Goal: Communication & Community: Answer question/provide support

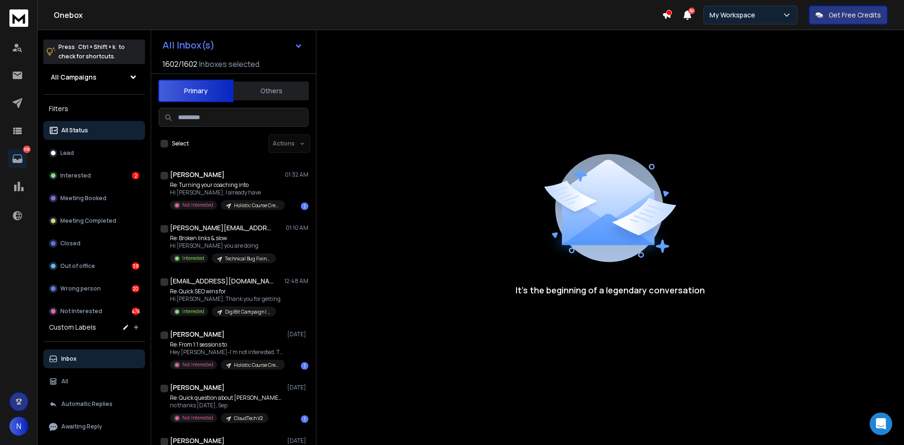
click at [768, 13] on div "My Workspace" at bounding box center [751, 14] width 82 height 9
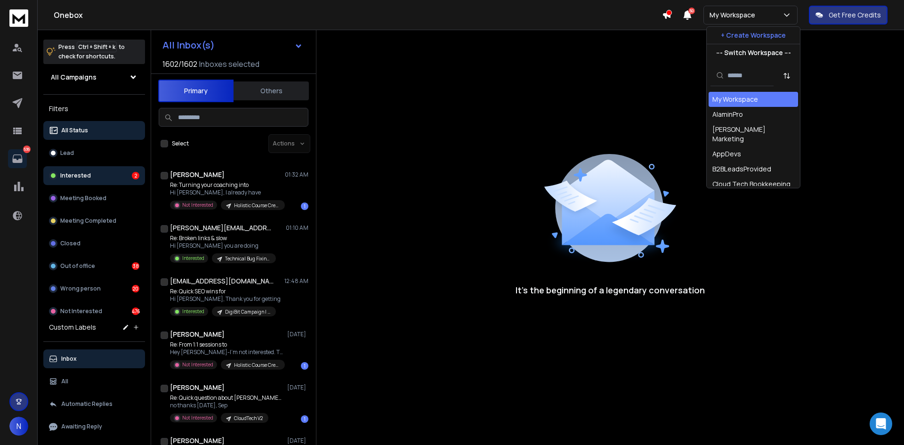
click at [87, 171] on button "Interested 2" at bounding box center [94, 175] width 102 height 19
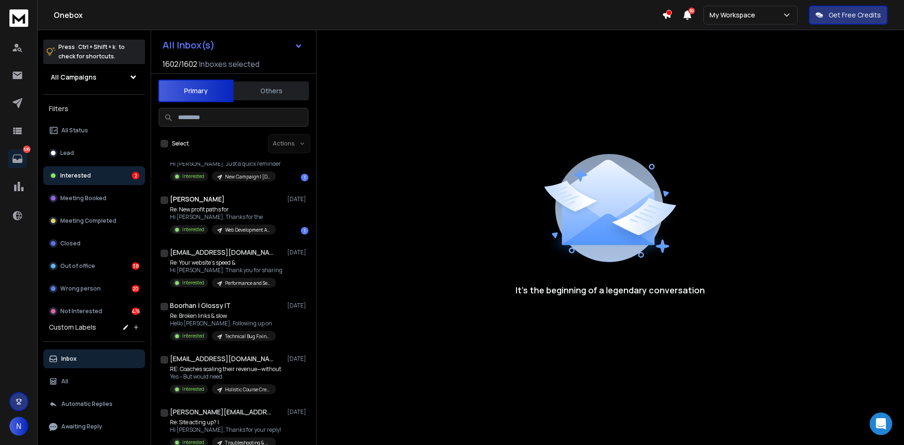
scroll to position [235, 0]
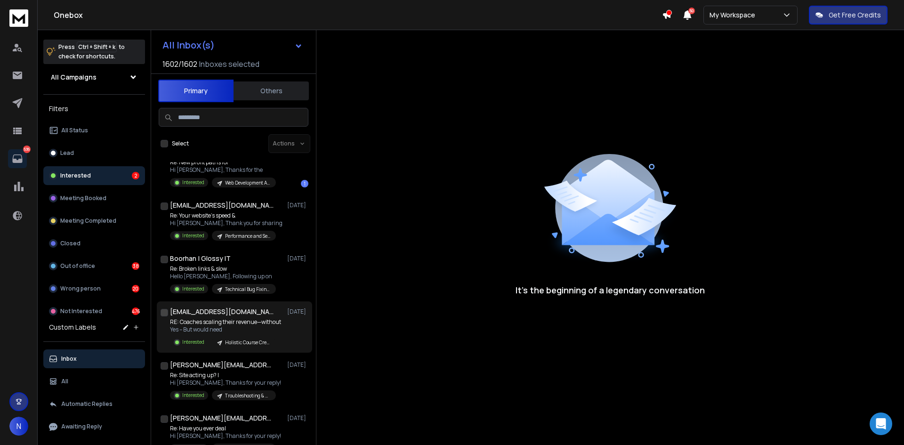
click at [252, 315] on h1 "dbrown@manage2retain.com" at bounding box center [222, 311] width 104 height 9
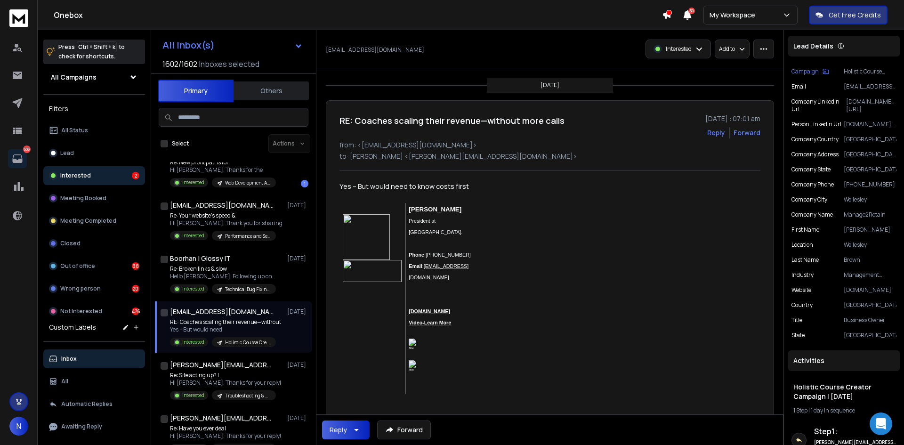
click at [765, 49] on icon "button" at bounding box center [764, 49] width 8 height 8
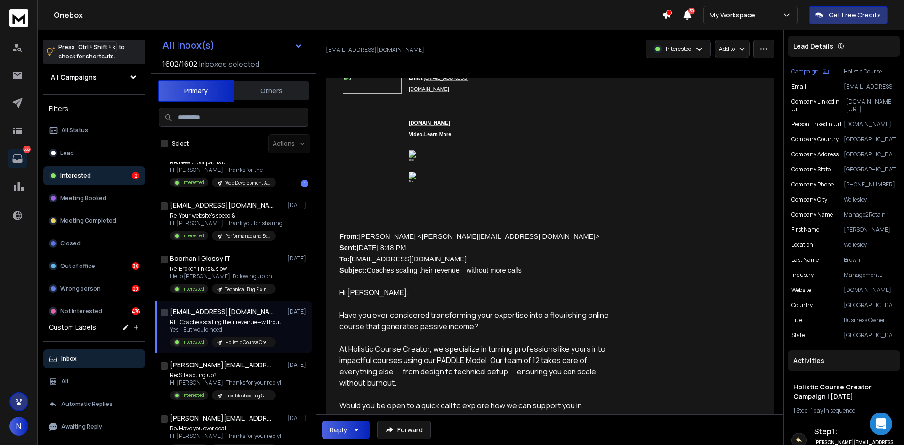
scroll to position [0, 0]
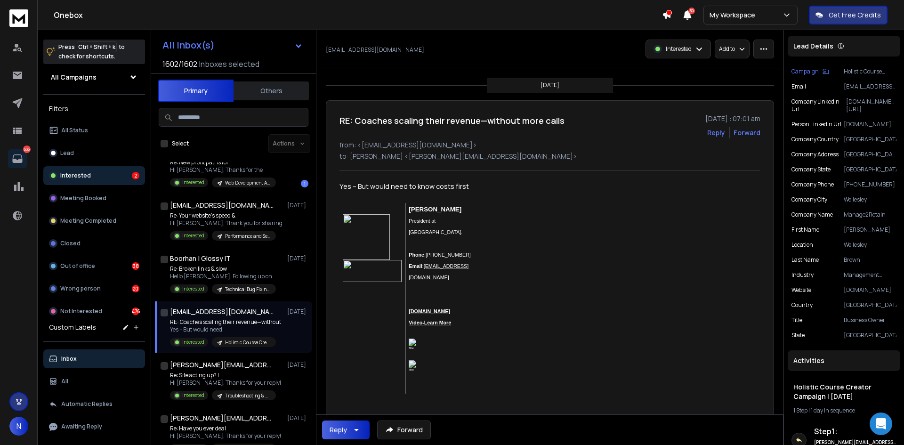
click at [762, 51] on icon "button" at bounding box center [764, 49] width 8 height 8
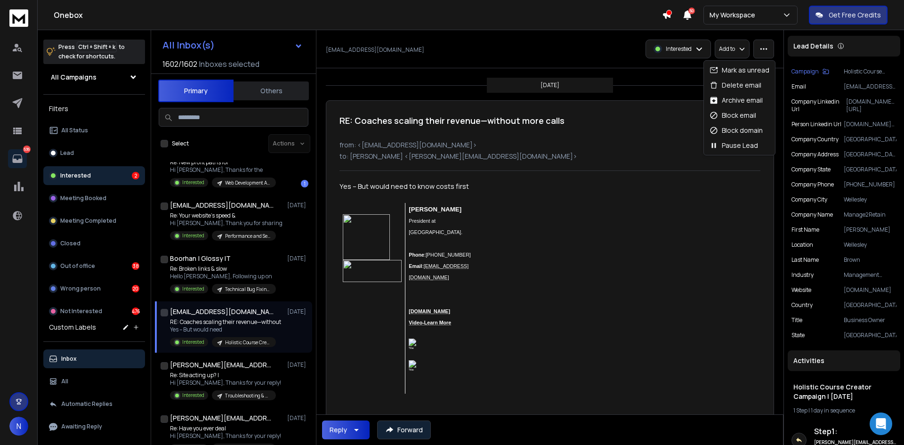
click at [404, 429] on button "Forward" at bounding box center [404, 430] width 54 height 19
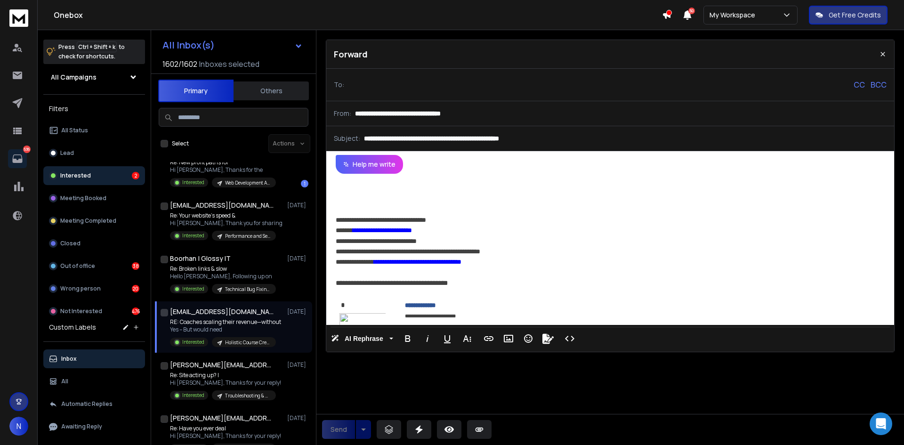
click at [362, 87] on input at bounding box center [381, 84] width 66 height 17
paste input "**********"
type input "**********"
click at [380, 135] on input "**********" at bounding box center [625, 138] width 523 height 9
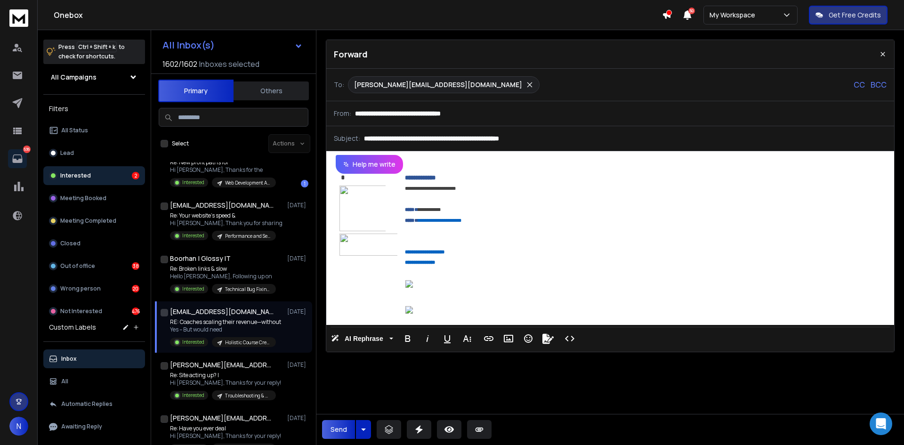
scroll to position [141, 0]
click at [334, 429] on button "Send" at bounding box center [338, 429] width 33 height 19
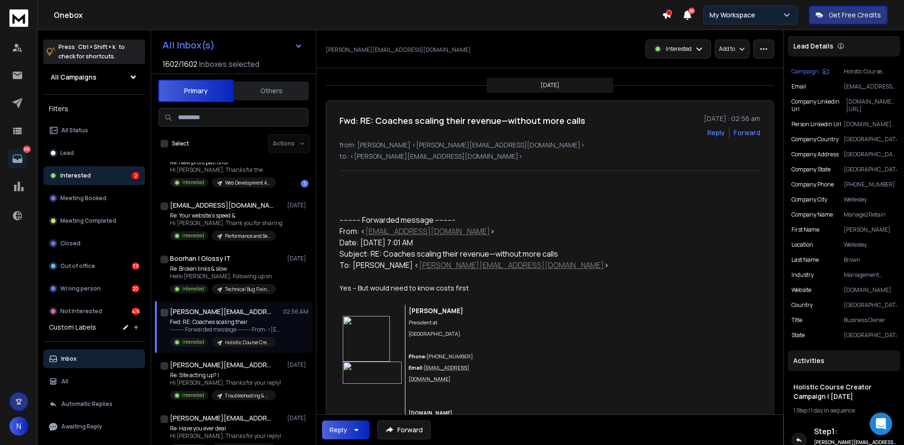
click at [786, 18] on icon "button" at bounding box center [786, 14] width 9 height 9
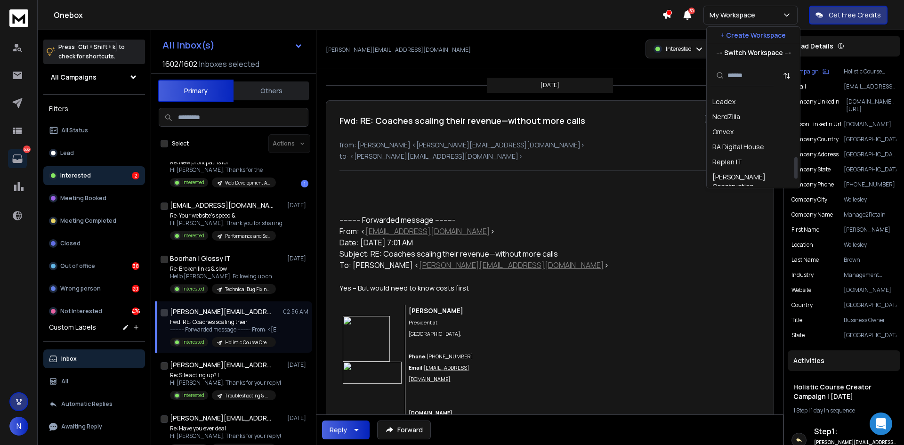
scroll to position [283, 0]
click at [751, 139] on div "RA Digital House" at bounding box center [753, 146] width 89 height 15
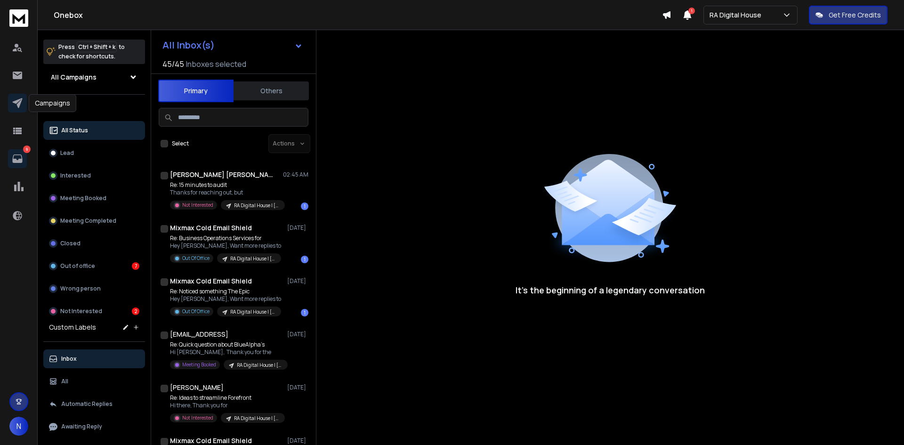
click at [20, 106] on icon at bounding box center [17, 102] width 11 height 11
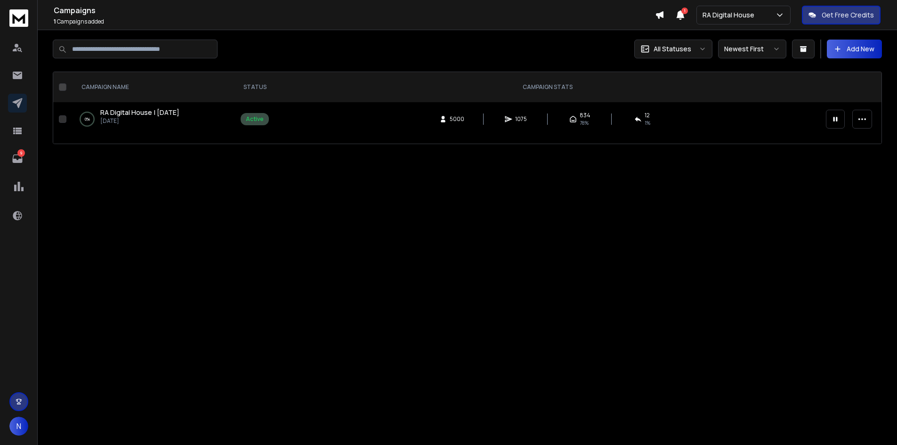
click at [329, 110] on td "5000 1075 834 78 % 12 1 %" at bounding box center [548, 119] width 546 height 34
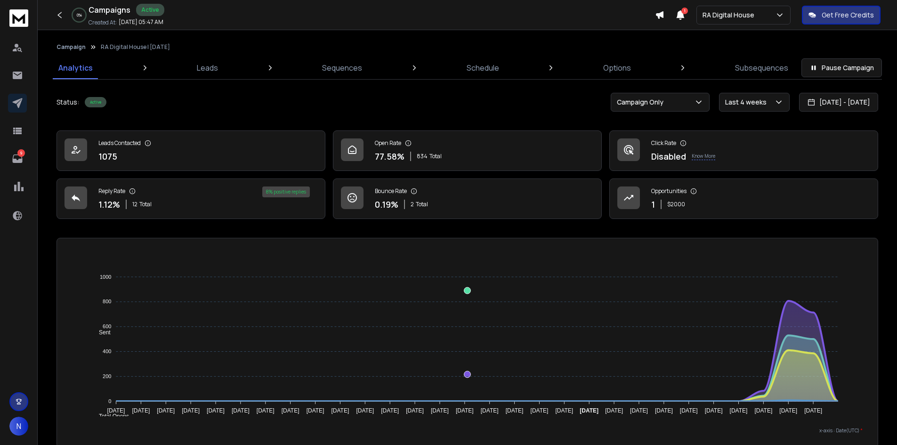
click at [194, 104] on div "Status: Active Pause Campaign Campaign Only Last 4 weeks 13 Aug 2025 - 11 Sep 2…" at bounding box center [468, 102] width 822 height 19
click at [336, 68] on p "Sequences" at bounding box center [342, 67] width 40 height 11
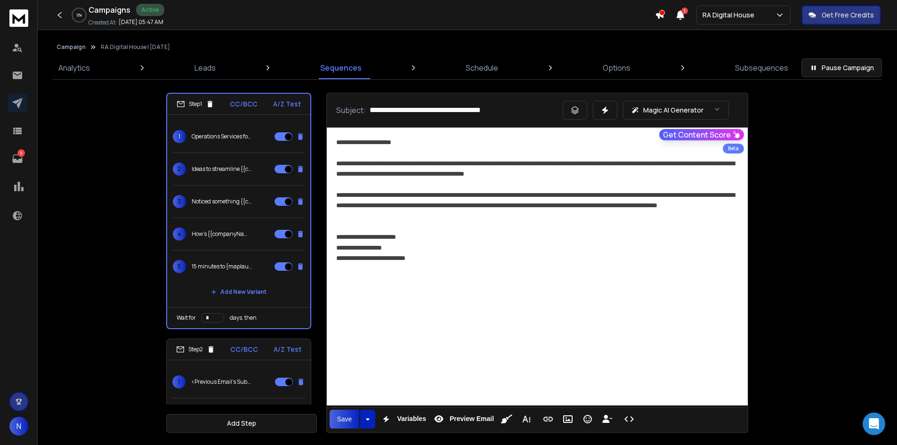
click at [192, 264] on p "15 minutes to {map|audit} {{companyName}}’s AI-readiness" at bounding box center [222, 267] width 60 height 8
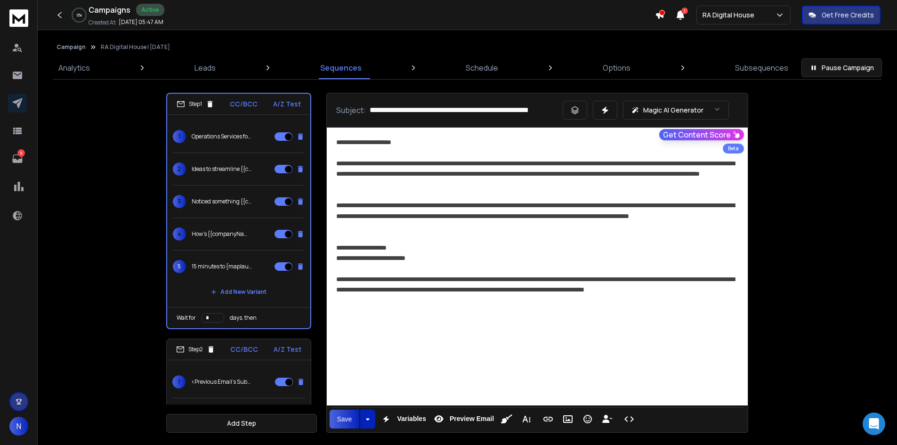
click at [208, 234] on p "How’s {{companyName}} handling growth challenges?" at bounding box center [222, 234] width 60 height 8
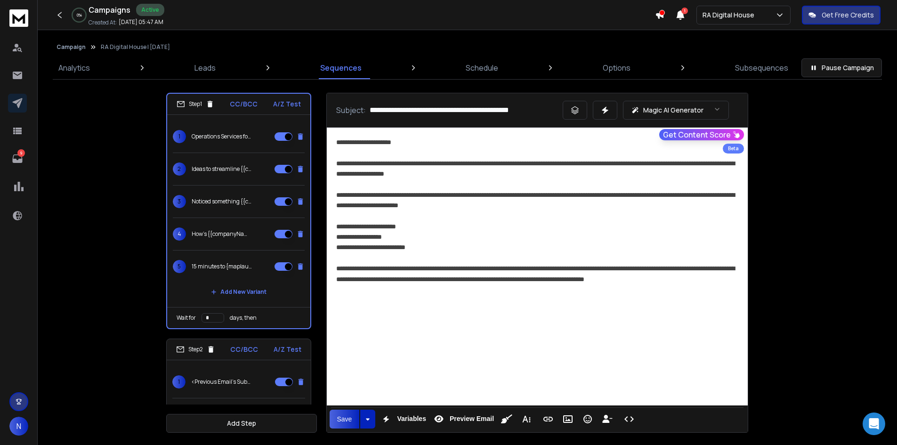
click at [209, 261] on div "5 15 minutes to {map|audit} {{companyName}}’s AI-readiness" at bounding box center [212, 266] width 79 height 13
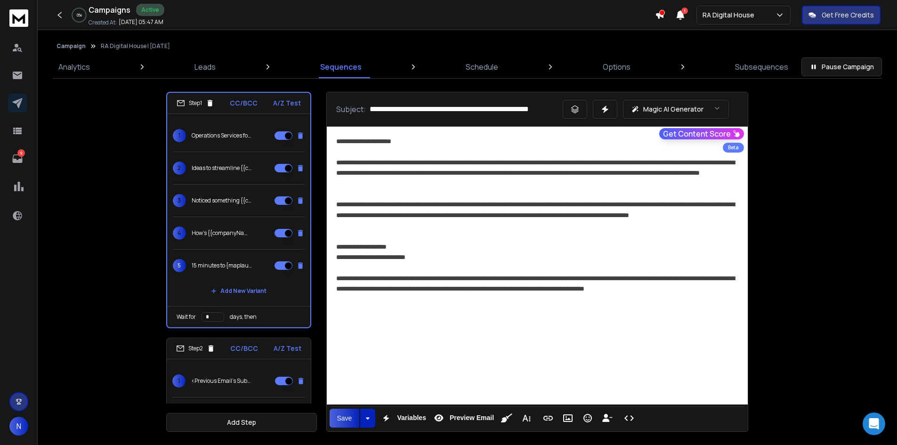
click at [226, 131] on div "1 Operations Services for {{companyName}}" at bounding box center [212, 135] width 79 height 13
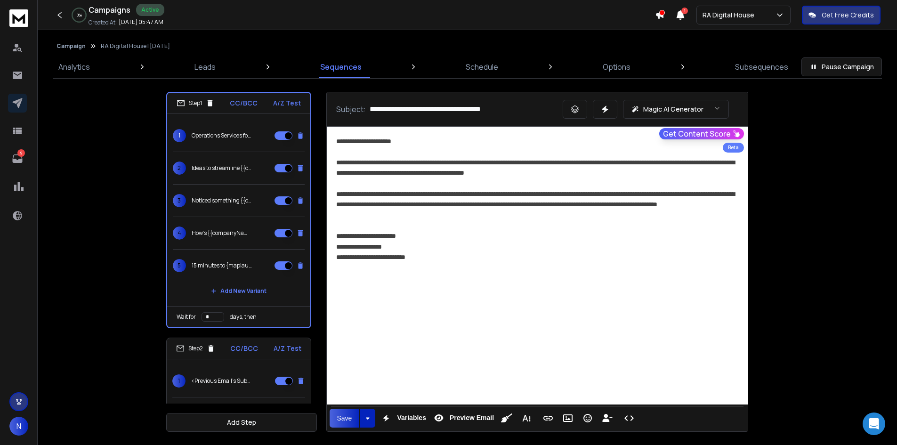
click at [222, 168] on p "Ideas to streamline {{companyName}}’s Operations" at bounding box center [222, 168] width 60 height 8
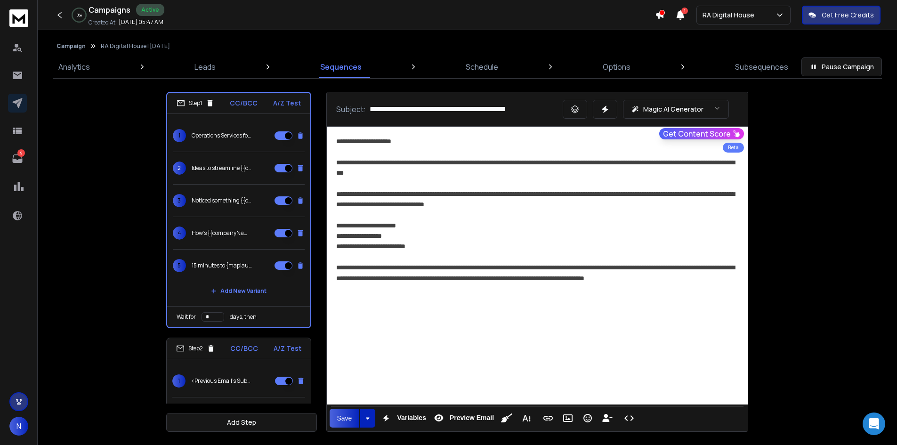
click at [219, 197] on p "Noticed something {{companyName}} could optimize" at bounding box center [222, 201] width 60 height 8
click at [213, 263] on p "15 minutes to {map|audit} {{companyName}}’s AI-readiness" at bounding box center [222, 266] width 60 height 8
type input "**********"
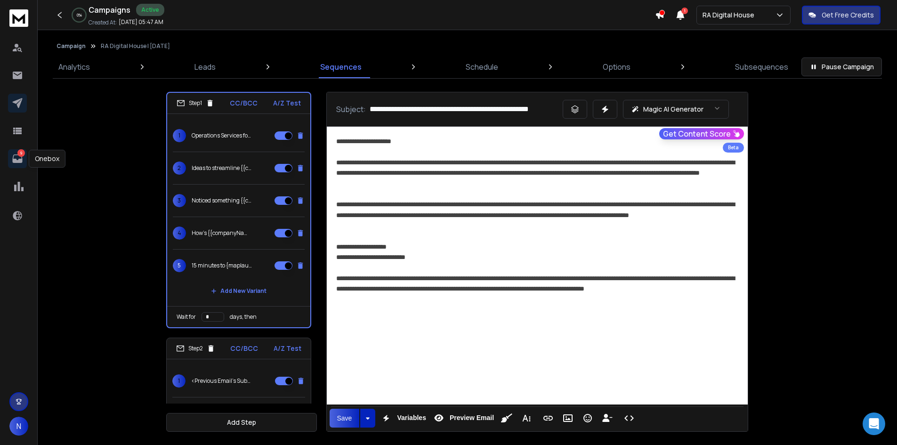
click at [20, 155] on p "9" at bounding box center [21, 153] width 8 height 8
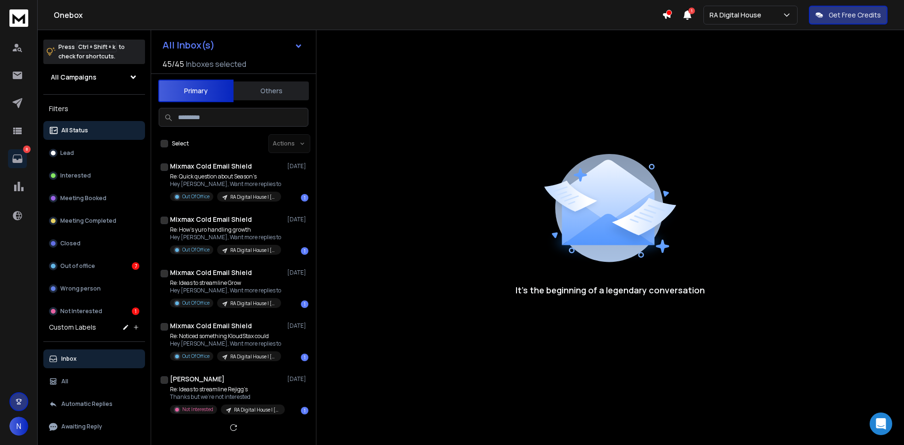
scroll to position [318, 0]
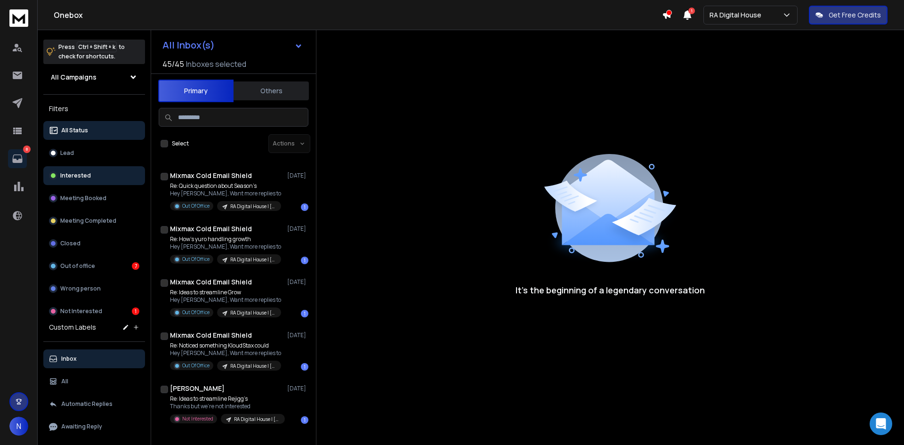
click at [77, 175] on p "Interested" at bounding box center [75, 176] width 31 height 8
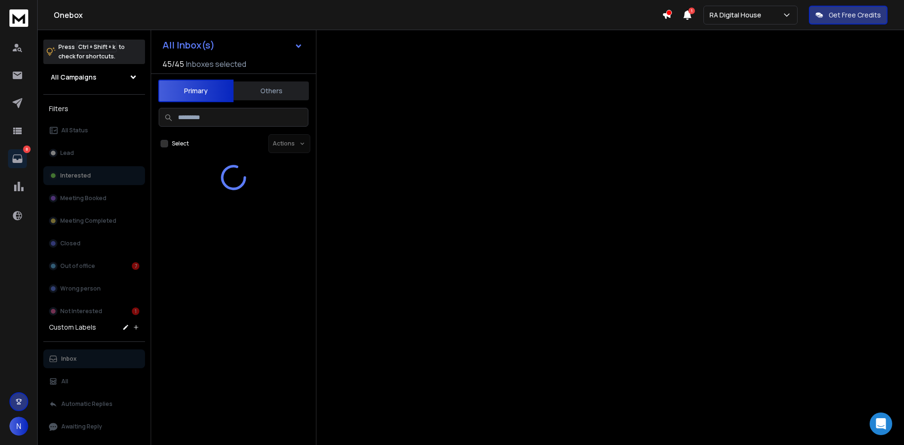
scroll to position [0, 0]
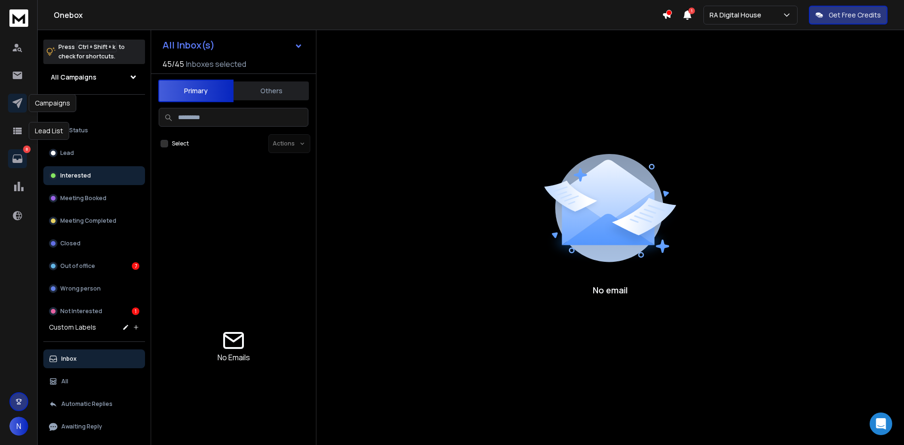
click at [17, 104] on icon at bounding box center [17, 103] width 10 height 10
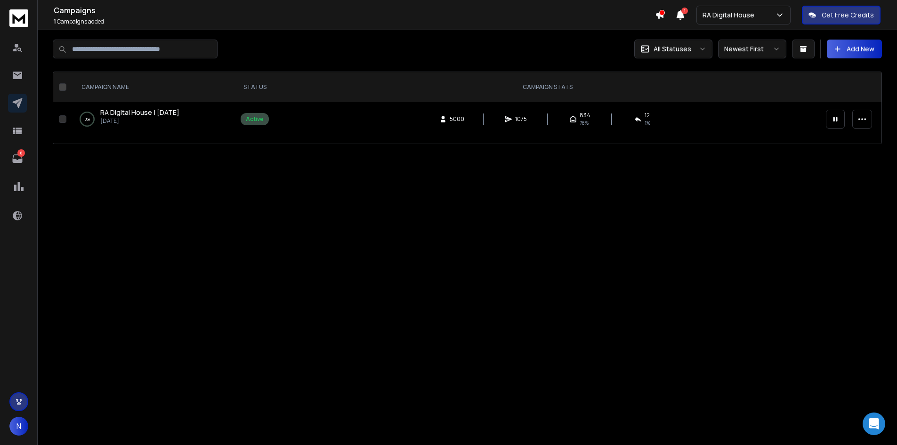
click at [283, 113] on div "5000 1075 834 78 % 12 1 %" at bounding box center [547, 119] width 534 height 15
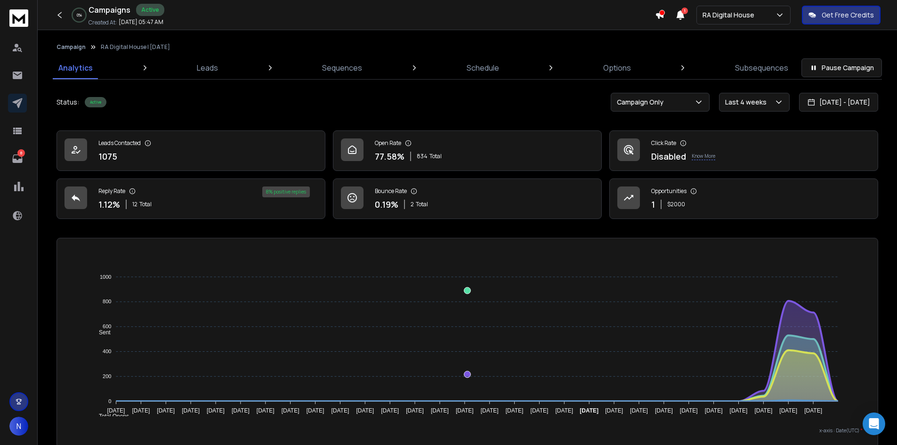
click at [668, 196] on div "Opportunities 1 $ 2000" at bounding box center [674, 198] width 46 height 24
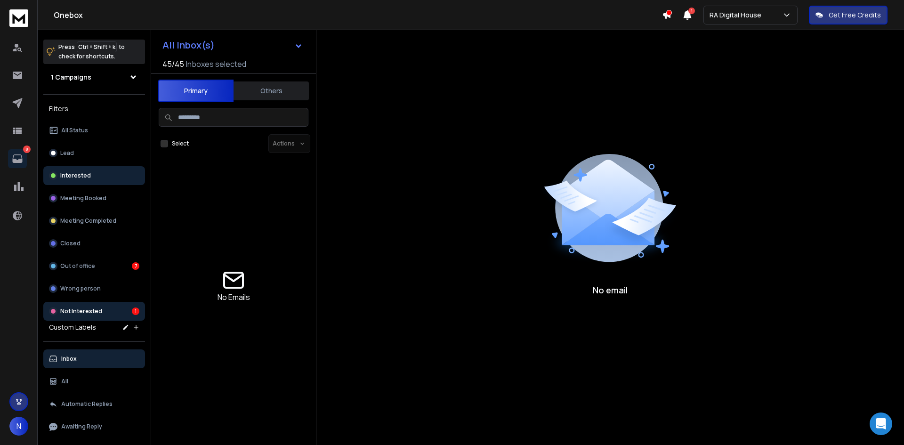
click at [79, 309] on p "Not Interested" at bounding box center [81, 311] width 42 height 8
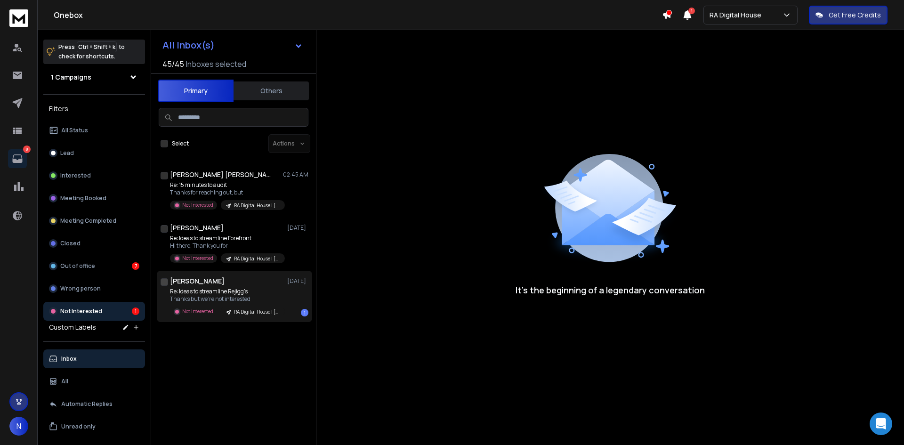
click at [266, 286] on div "Alex Hinch 09 Sep Re: Ideas to streamline Rejigg’s Thanks but we're not interes…" at bounding box center [239, 296] width 138 height 40
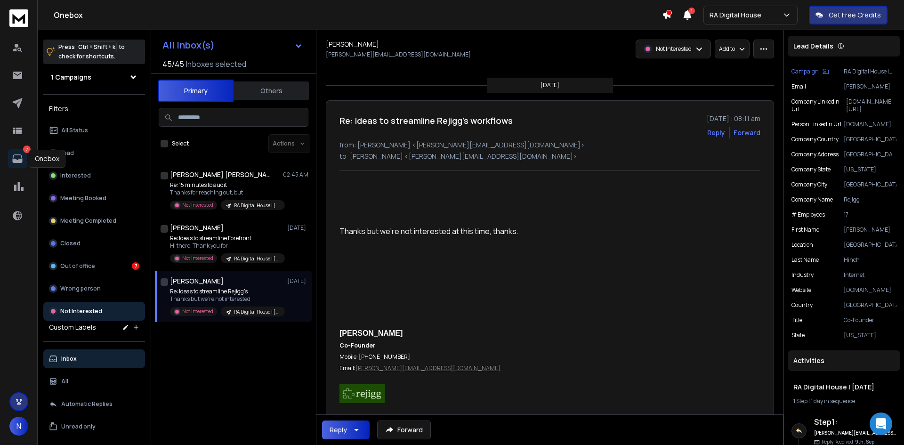
click at [17, 152] on link "7" at bounding box center [17, 158] width 19 height 19
click at [15, 111] on link at bounding box center [17, 103] width 19 height 19
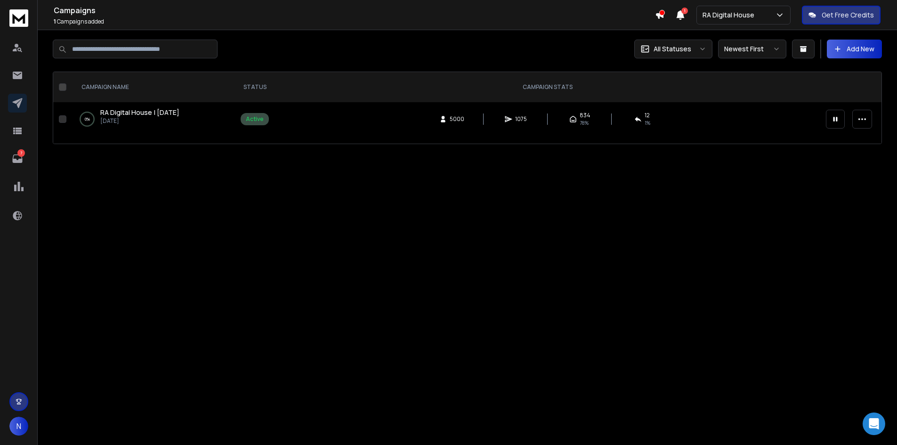
click at [374, 114] on div "5000 1075 834 78 % 12 1 %" at bounding box center [547, 119] width 534 height 15
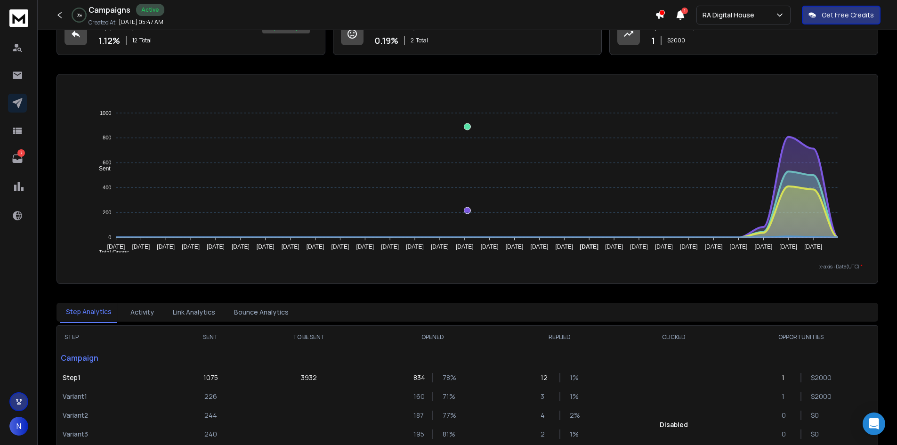
scroll to position [218, 0]
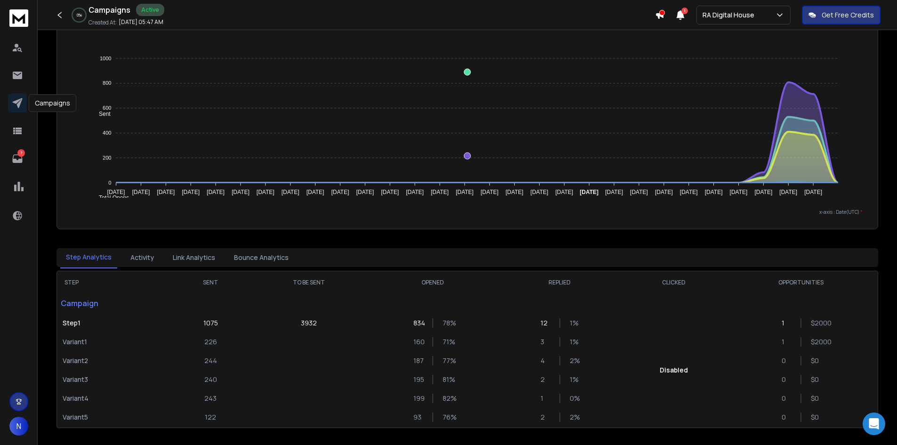
click at [19, 106] on icon at bounding box center [17, 103] width 10 height 10
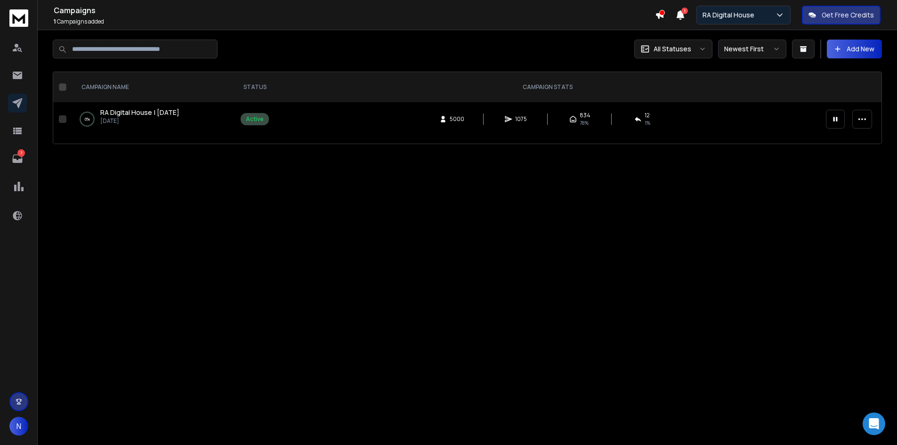
click at [758, 19] on p "RA Digital House" at bounding box center [731, 14] width 56 height 9
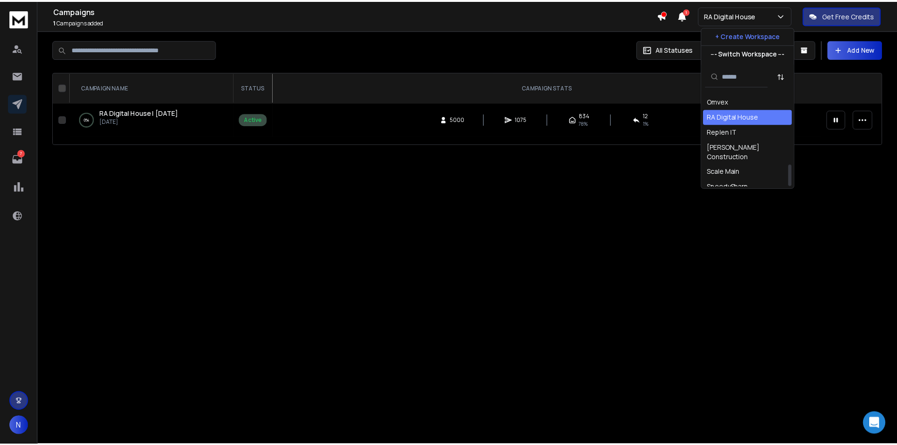
scroll to position [266, 0]
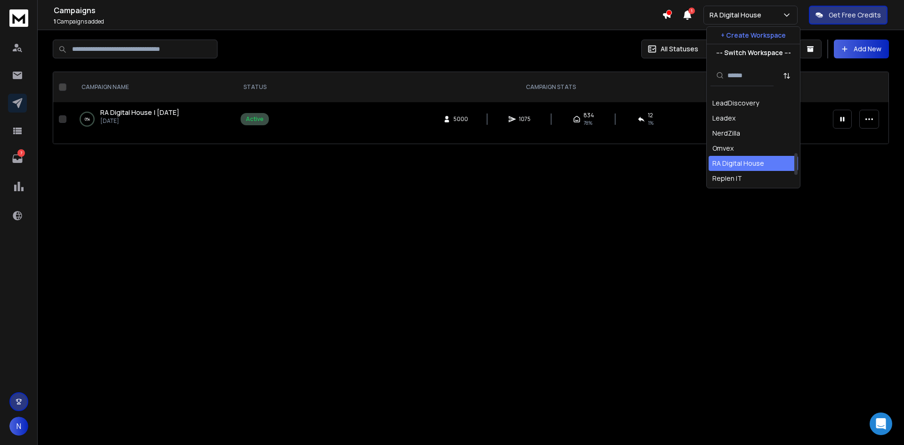
click at [729, 213] on div "Scale Main" at bounding box center [728, 217] width 33 height 9
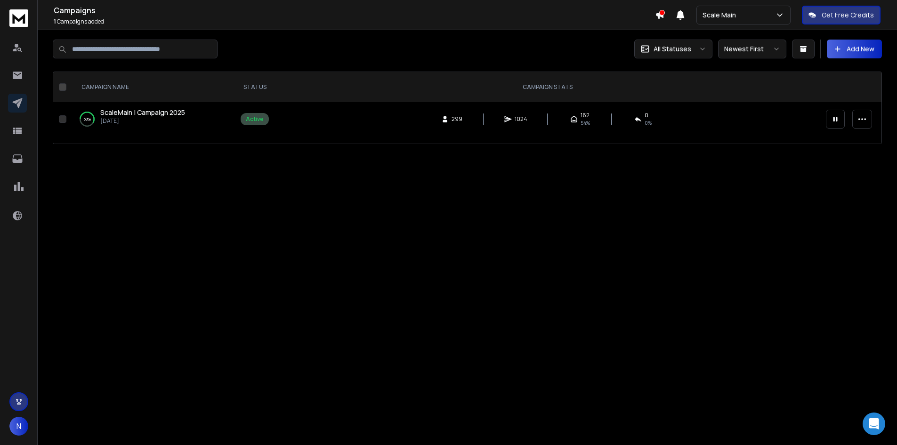
click at [176, 116] on span "ScaleMain | Campaign 2025" at bounding box center [142, 112] width 85 height 9
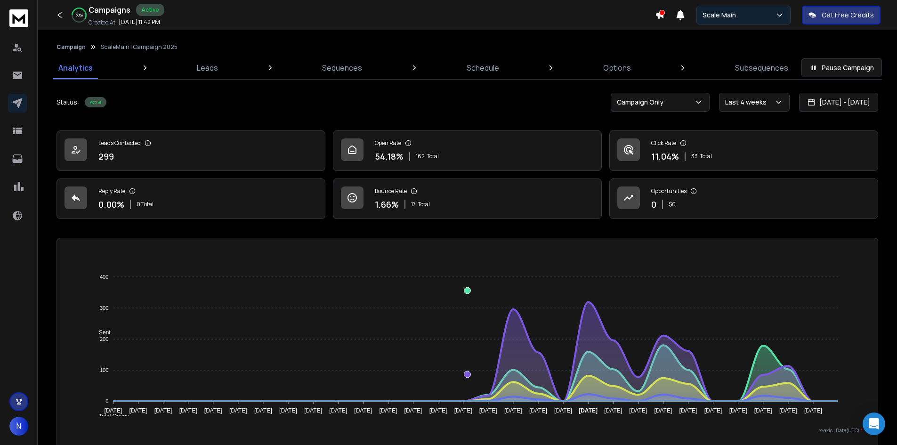
click at [779, 12] on icon "button" at bounding box center [779, 14] width 9 height 9
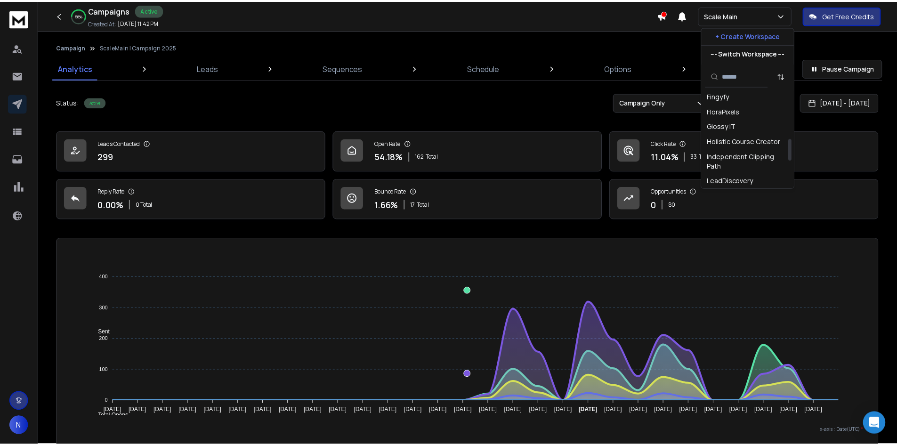
scroll to position [235, 0]
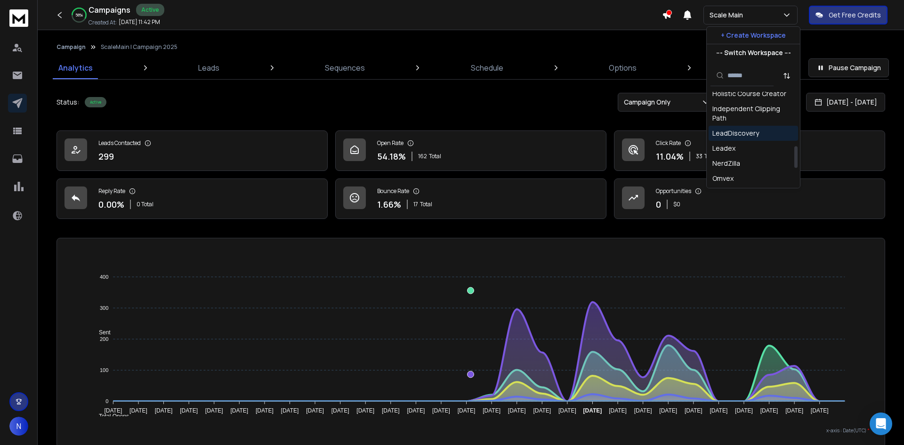
click at [754, 129] on div "LeadDiscovery" at bounding box center [735, 133] width 47 height 9
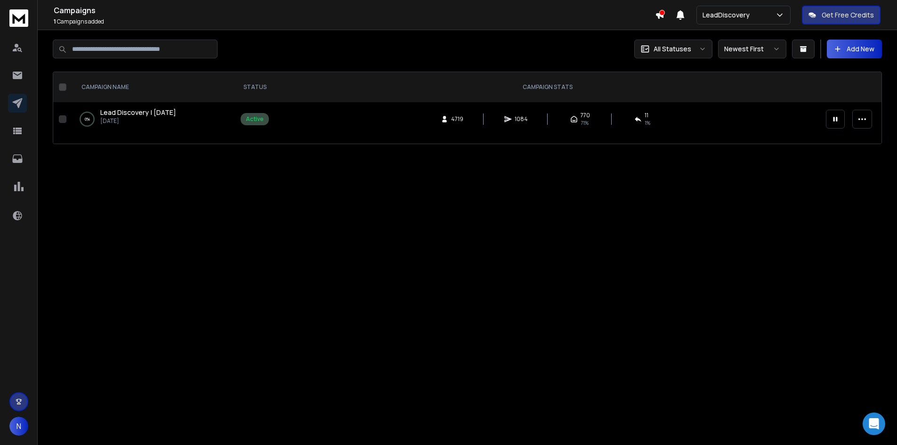
click at [382, 116] on div "4719 1084 770 71 % 11 1 %" at bounding box center [547, 119] width 534 height 15
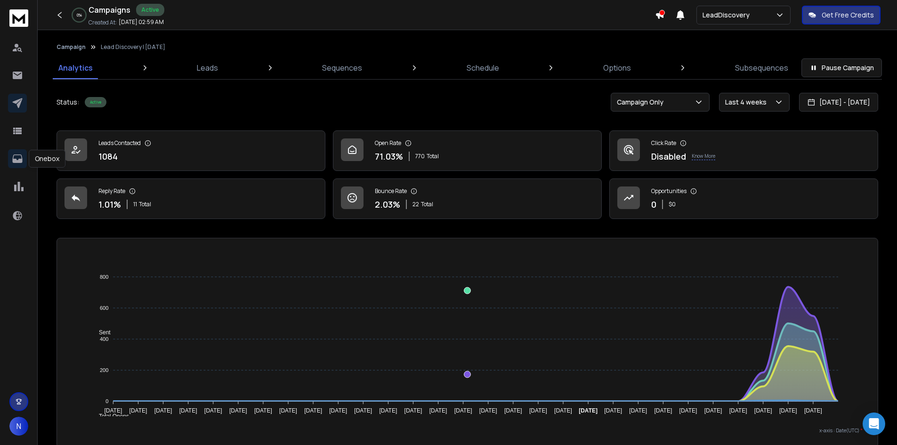
click at [15, 159] on icon at bounding box center [17, 158] width 10 height 8
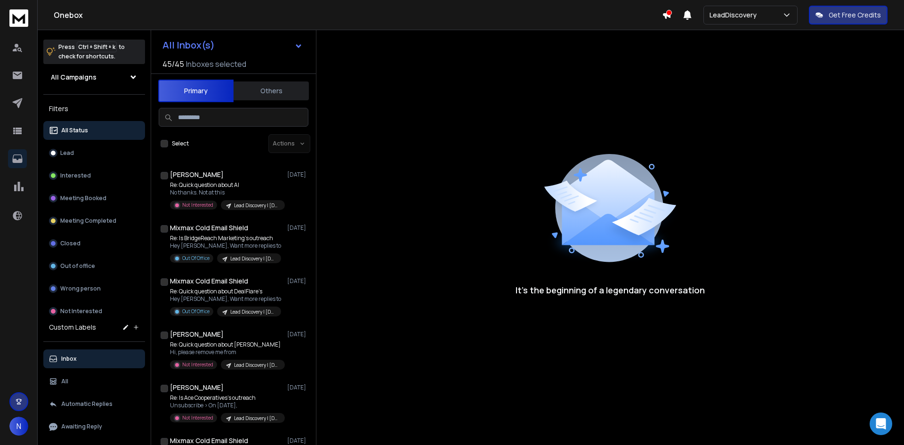
click at [95, 176] on button "Interested" at bounding box center [94, 175] width 102 height 19
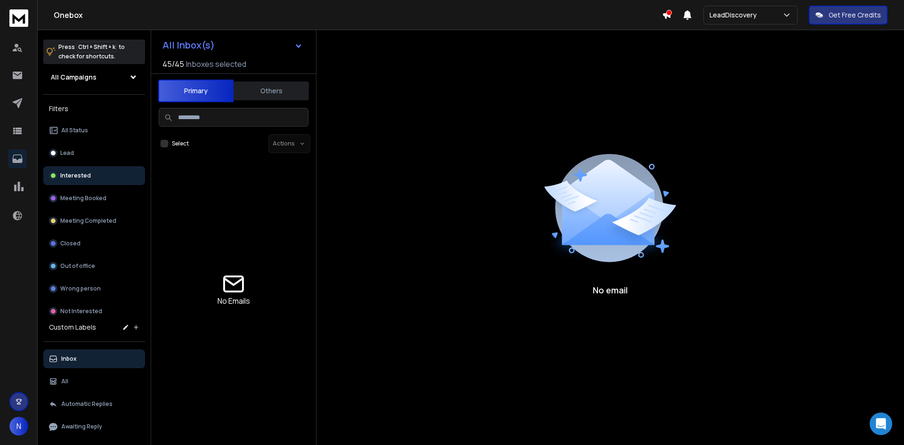
scroll to position [60, 0]
click at [77, 127] on p "All Status" at bounding box center [74, 131] width 27 height 8
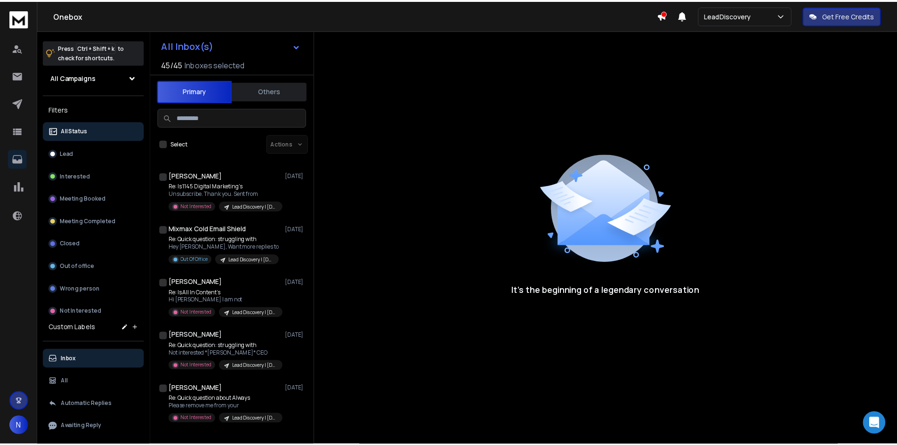
scroll to position [318, 0]
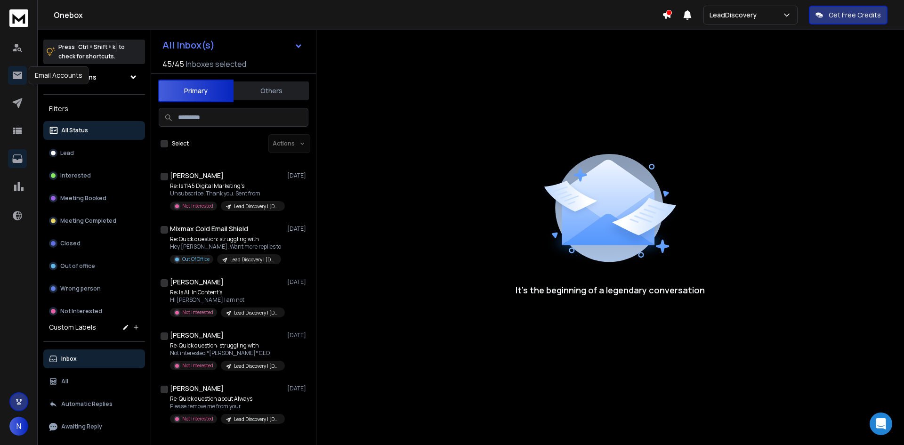
click at [14, 77] on icon at bounding box center [17, 76] width 9 height 8
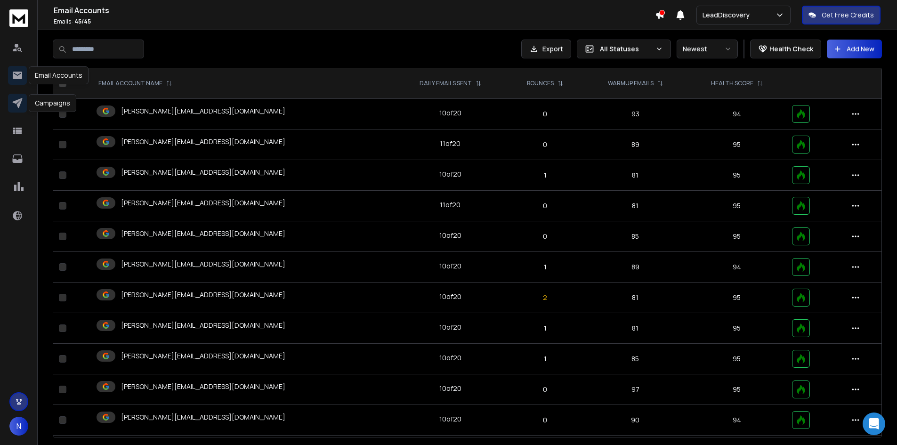
click at [16, 105] on icon at bounding box center [17, 102] width 11 height 11
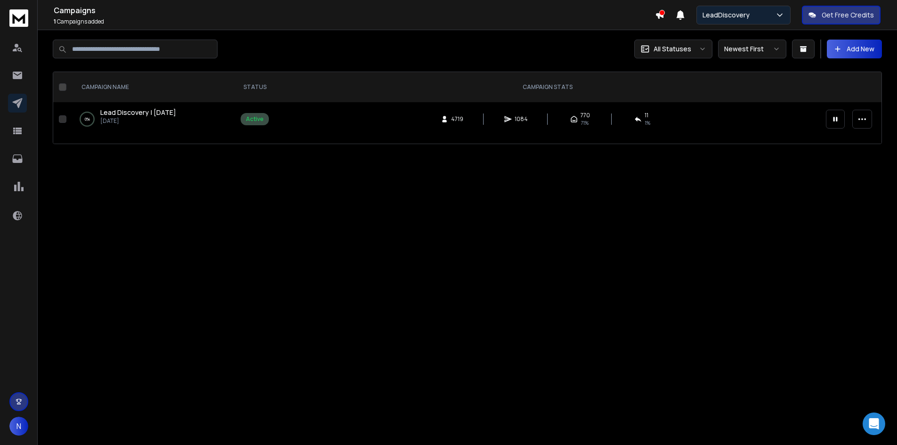
click at [742, 17] on p "LeadDiscovery" at bounding box center [728, 14] width 51 height 9
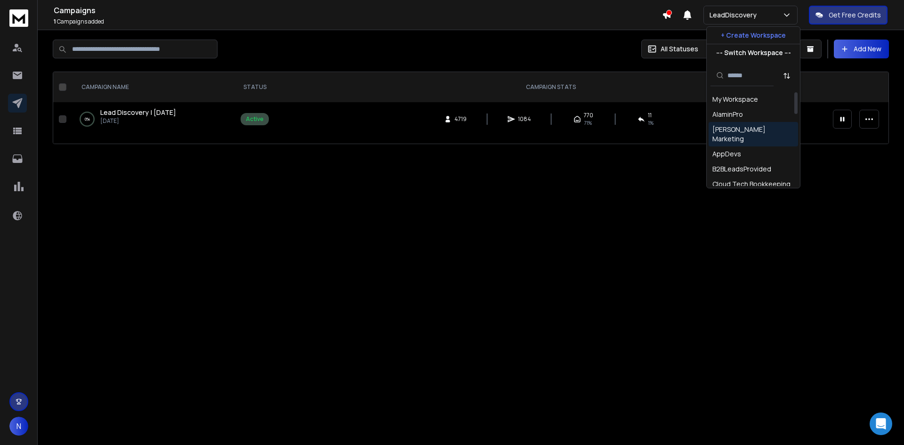
click at [751, 128] on div "Allgood Marketing" at bounding box center [753, 134] width 82 height 19
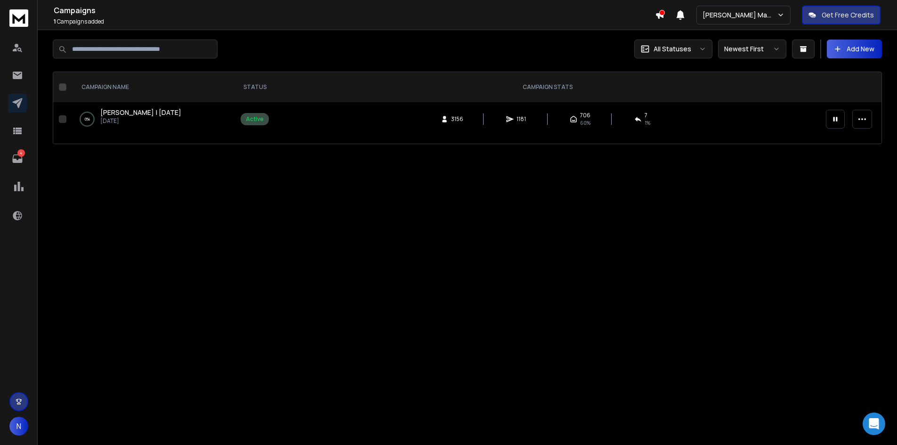
click at [329, 116] on div "3156 1181 706 60 % 7 1 %" at bounding box center [547, 119] width 534 height 15
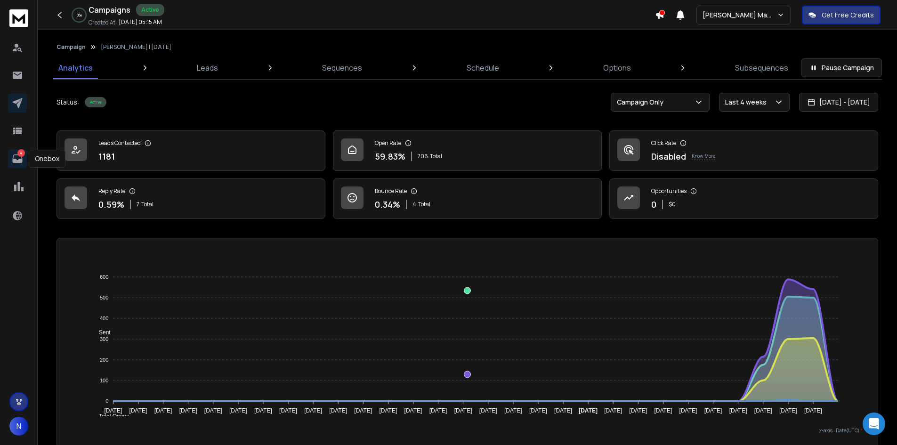
click at [18, 155] on p "4" at bounding box center [21, 153] width 8 height 8
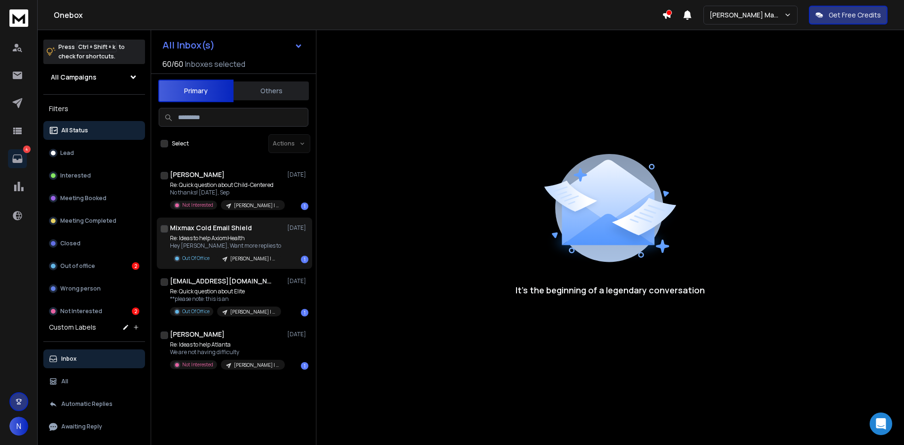
click at [248, 230] on h1 "Mixmax Cold Email Shield" at bounding box center [211, 227] width 82 height 9
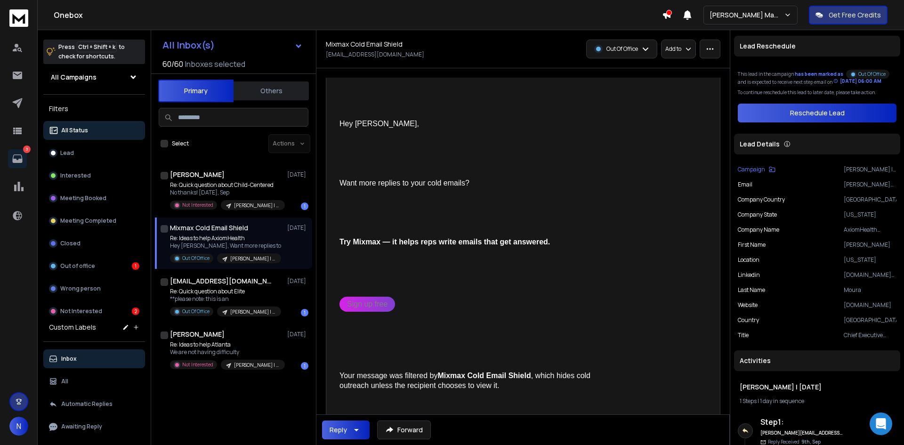
scroll to position [94, 0]
click at [364, 241] on b "Try Mixmax — it helps reps write emails that get answered." at bounding box center [445, 241] width 210 height 8
click at [759, 16] on p "[PERSON_NAME] Marketing" at bounding box center [747, 14] width 74 height 9
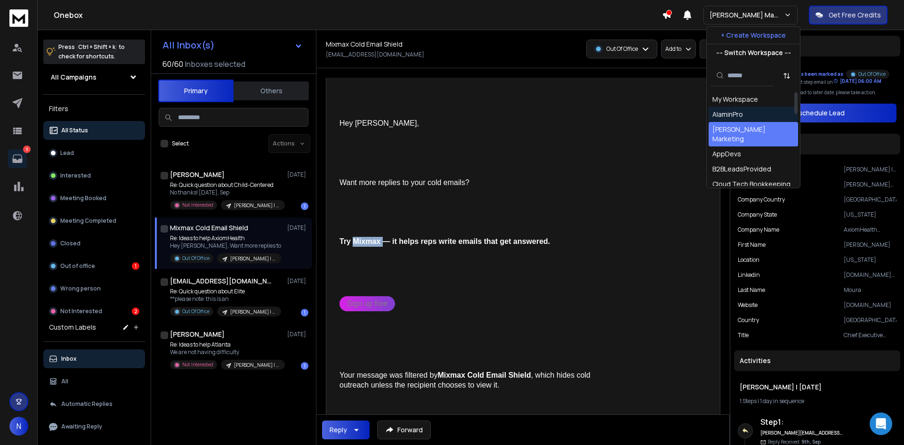
click at [748, 114] on div "AlaminPro" at bounding box center [753, 114] width 89 height 15
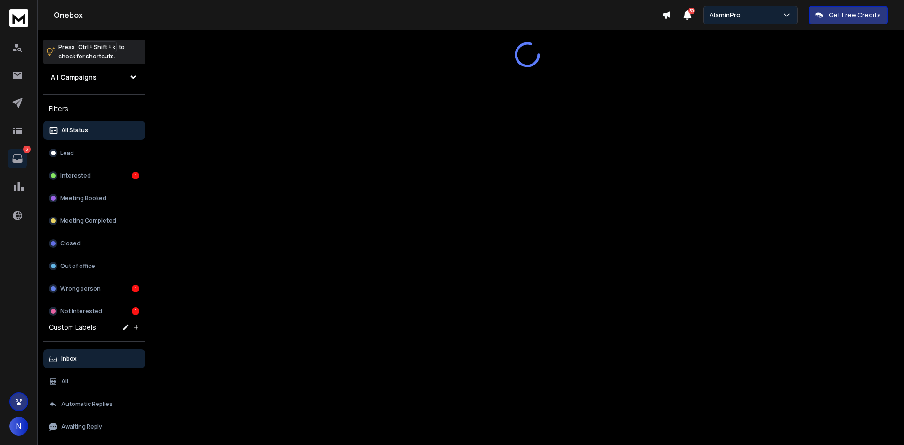
click at [751, 16] on div "AlaminPro" at bounding box center [751, 14] width 82 height 9
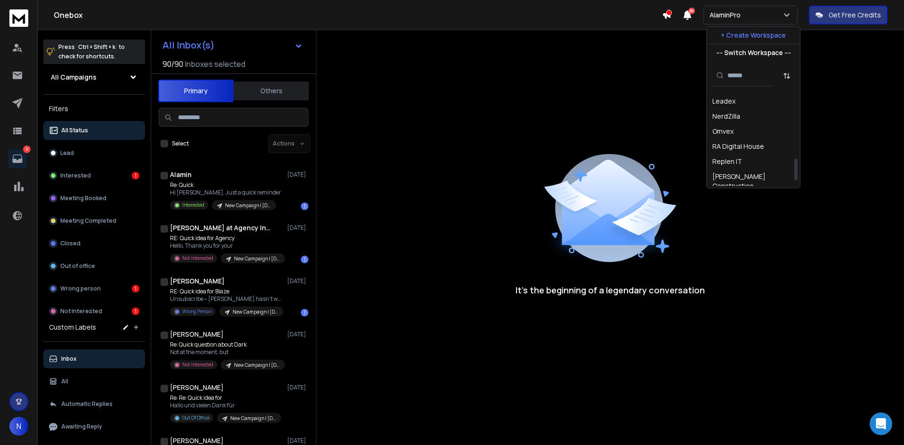
scroll to position [313, 0]
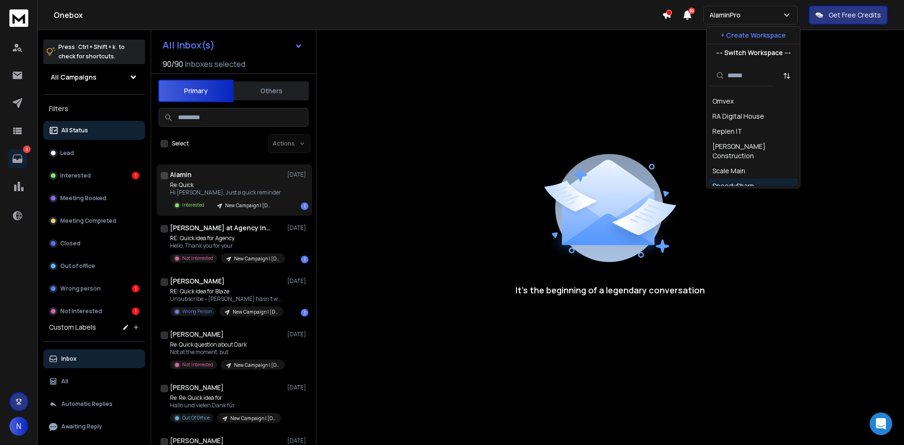
click at [227, 179] on div "Alamin [DATE]" at bounding box center [239, 174] width 138 height 9
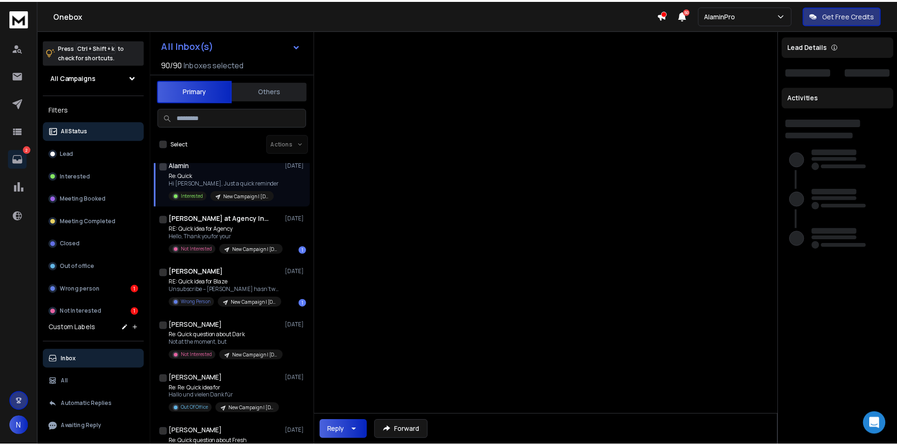
scroll to position [0, 0]
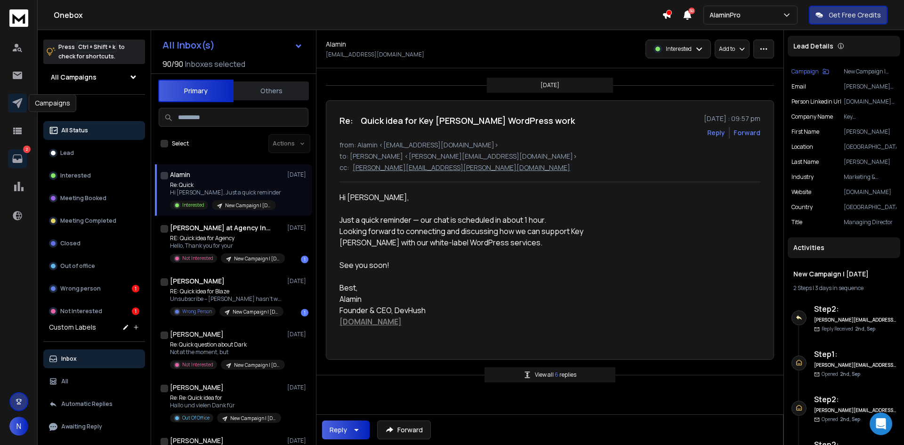
click at [18, 103] on icon at bounding box center [17, 103] width 10 height 10
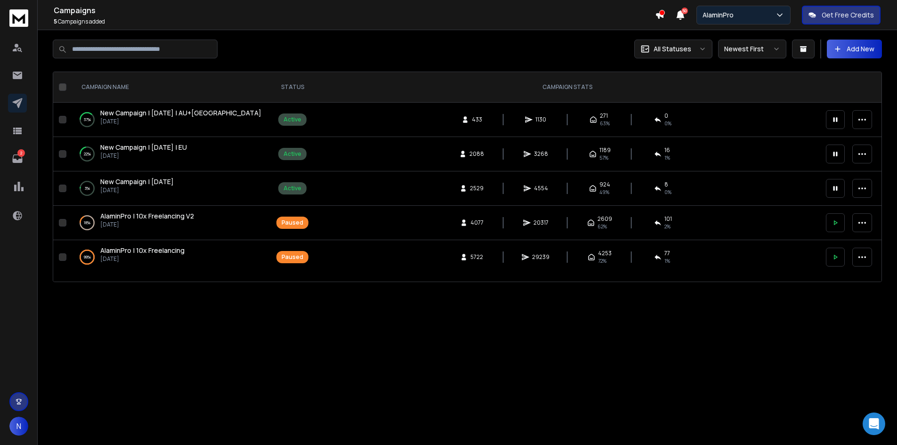
click at [773, 8] on button "AlaminPro" at bounding box center [743, 15] width 94 height 19
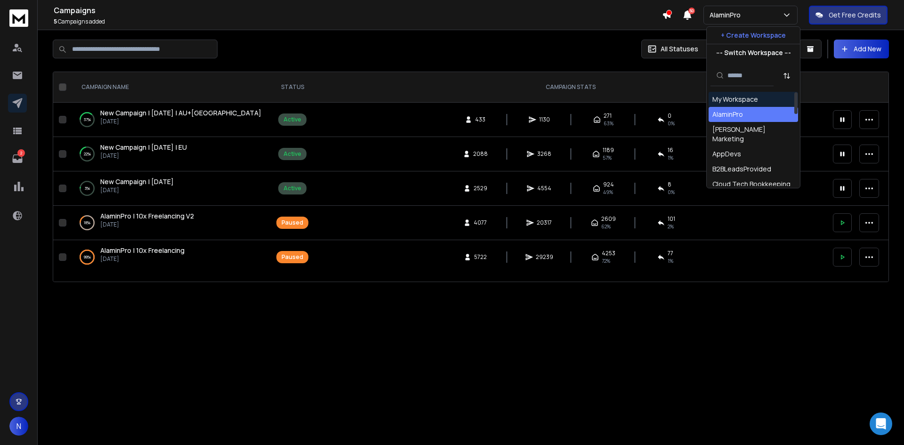
click at [741, 99] on div "My Workspace" at bounding box center [735, 99] width 46 height 9
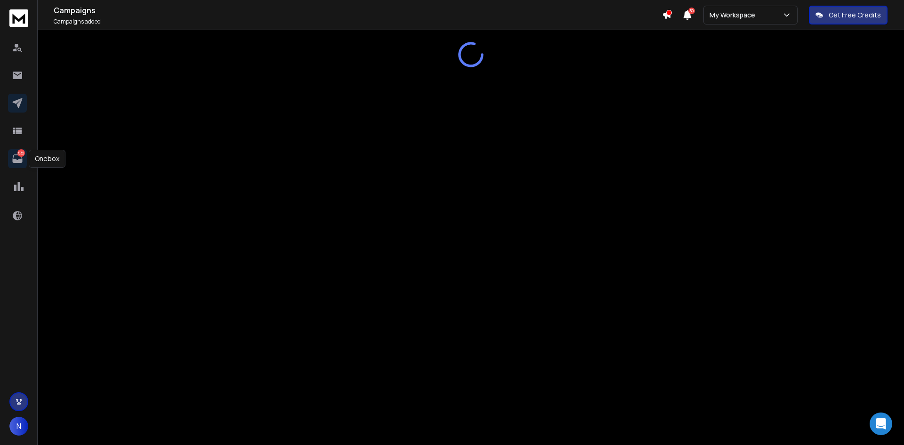
click at [15, 159] on icon at bounding box center [17, 158] width 10 height 8
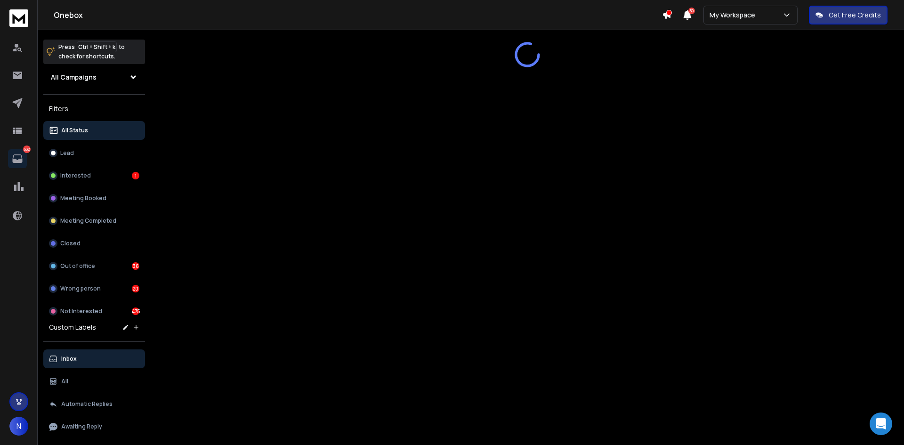
click at [89, 128] on button "All Status" at bounding box center [94, 130] width 102 height 19
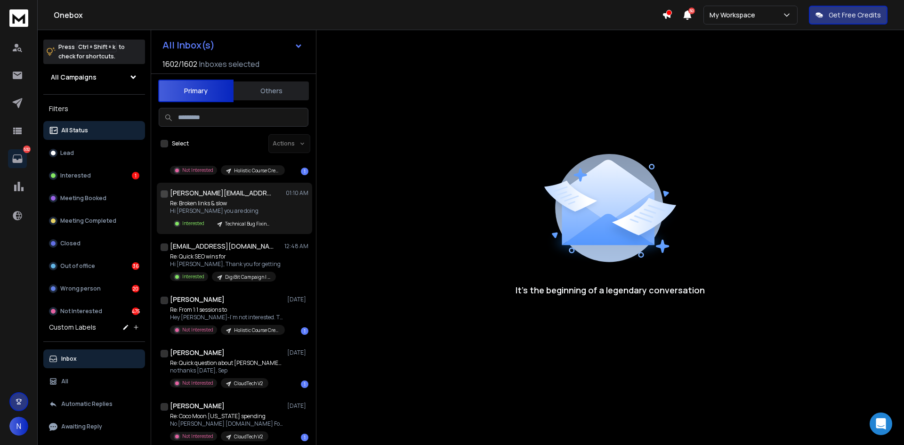
scroll to position [188, 0]
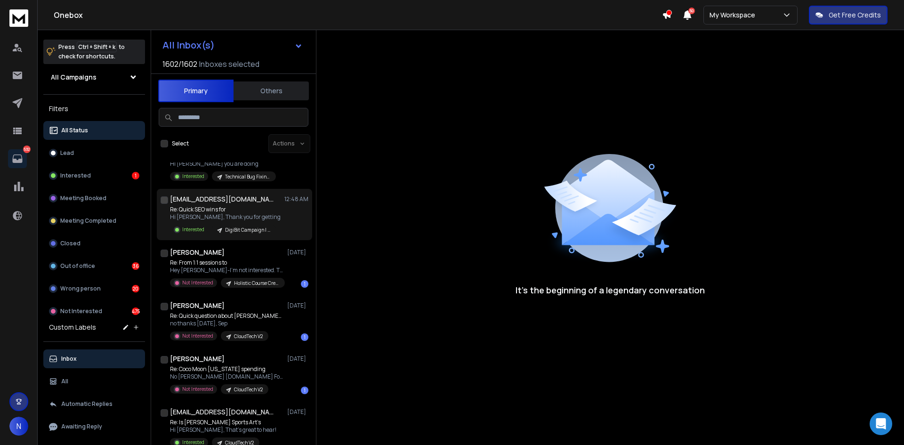
click at [286, 213] on div "Re: Quick SEO wins for Hi [PERSON_NAME], Thank you for getting Interested DigiB…" at bounding box center [239, 220] width 138 height 29
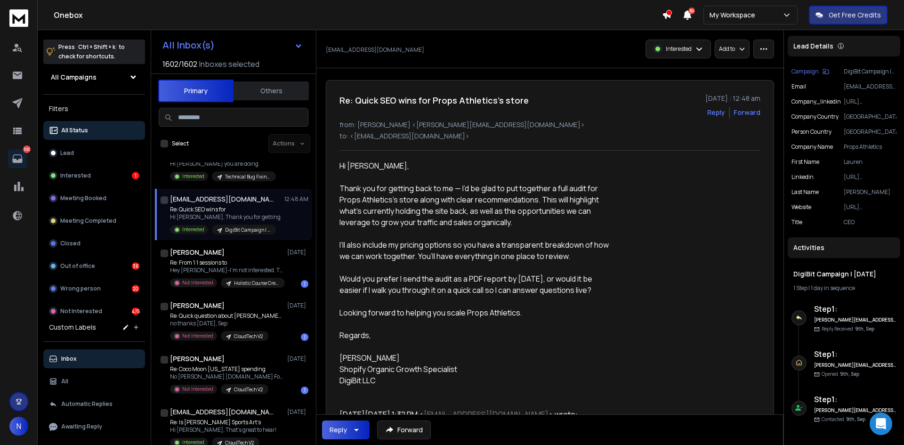
scroll to position [0, 0]
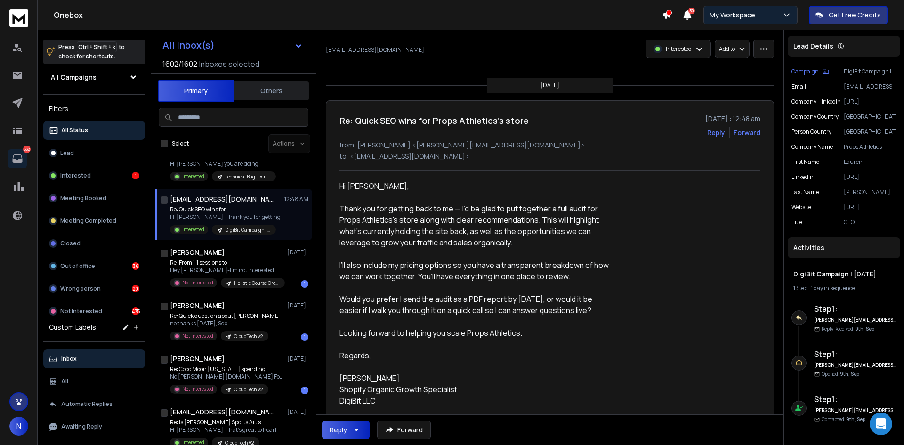
click at [744, 7] on button "My Workspace" at bounding box center [751, 15] width 94 height 19
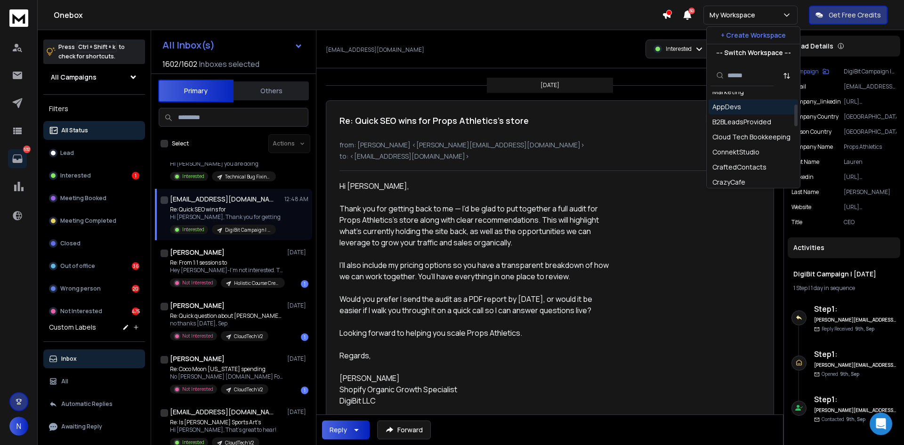
scroll to position [94, 0]
click at [749, 146] on div "DigiBit Marketing" at bounding box center [738, 150] width 53 height 9
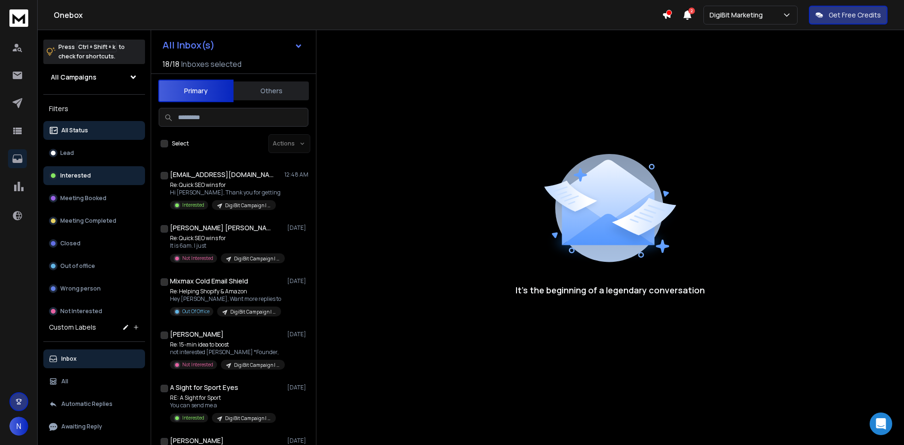
click at [73, 175] on p "Interested" at bounding box center [75, 176] width 31 height 8
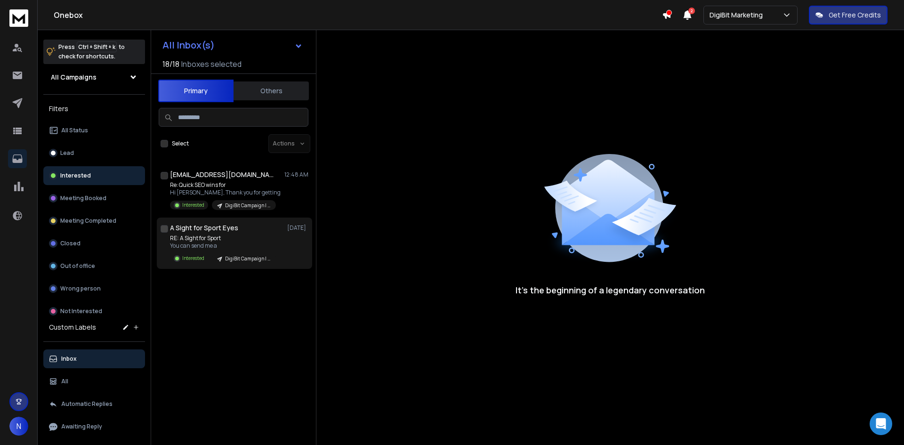
click at [247, 235] on p "RE: A Sight for Sport" at bounding box center [223, 239] width 106 height 8
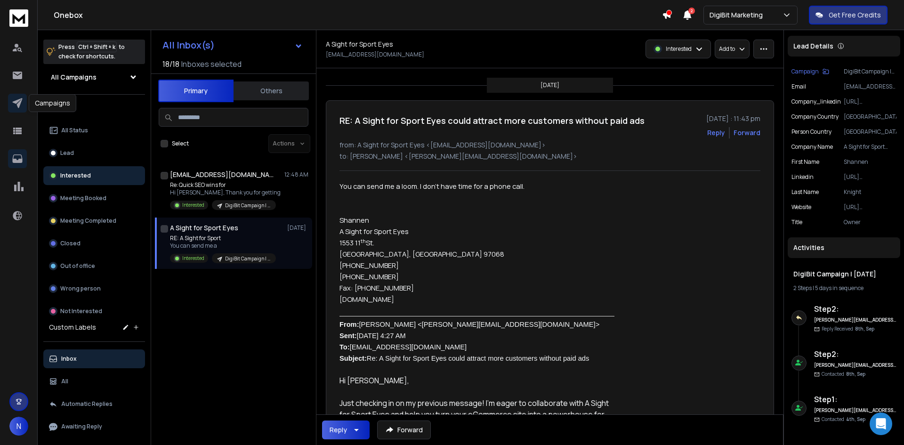
click at [22, 105] on icon at bounding box center [17, 102] width 11 height 11
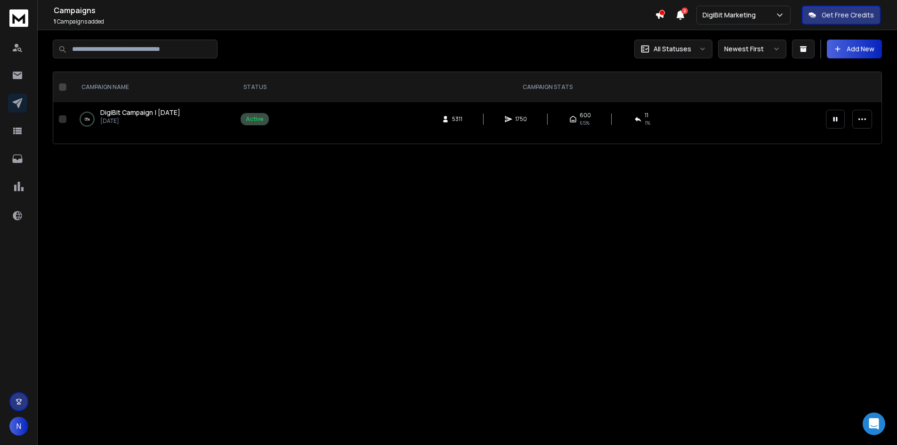
click at [346, 119] on div "5311 1750 600 65 % 11 1 %" at bounding box center [547, 119] width 534 height 15
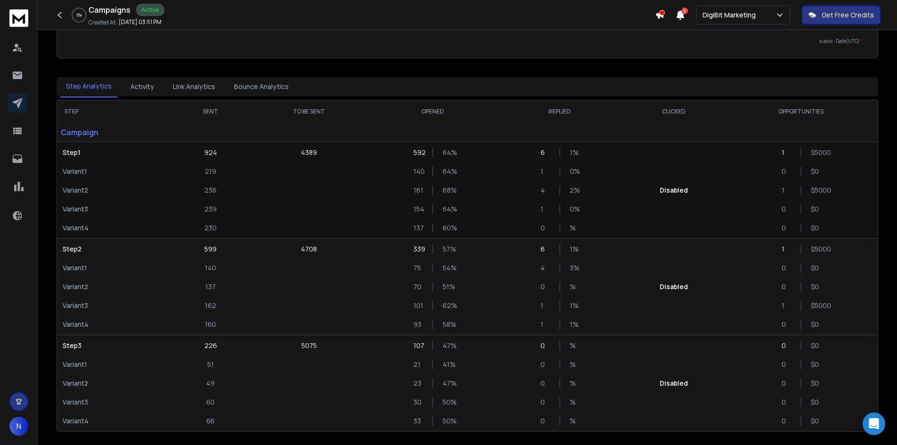
scroll to position [393, 0]
